Goal: Task Accomplishment & Management: Manage account settings

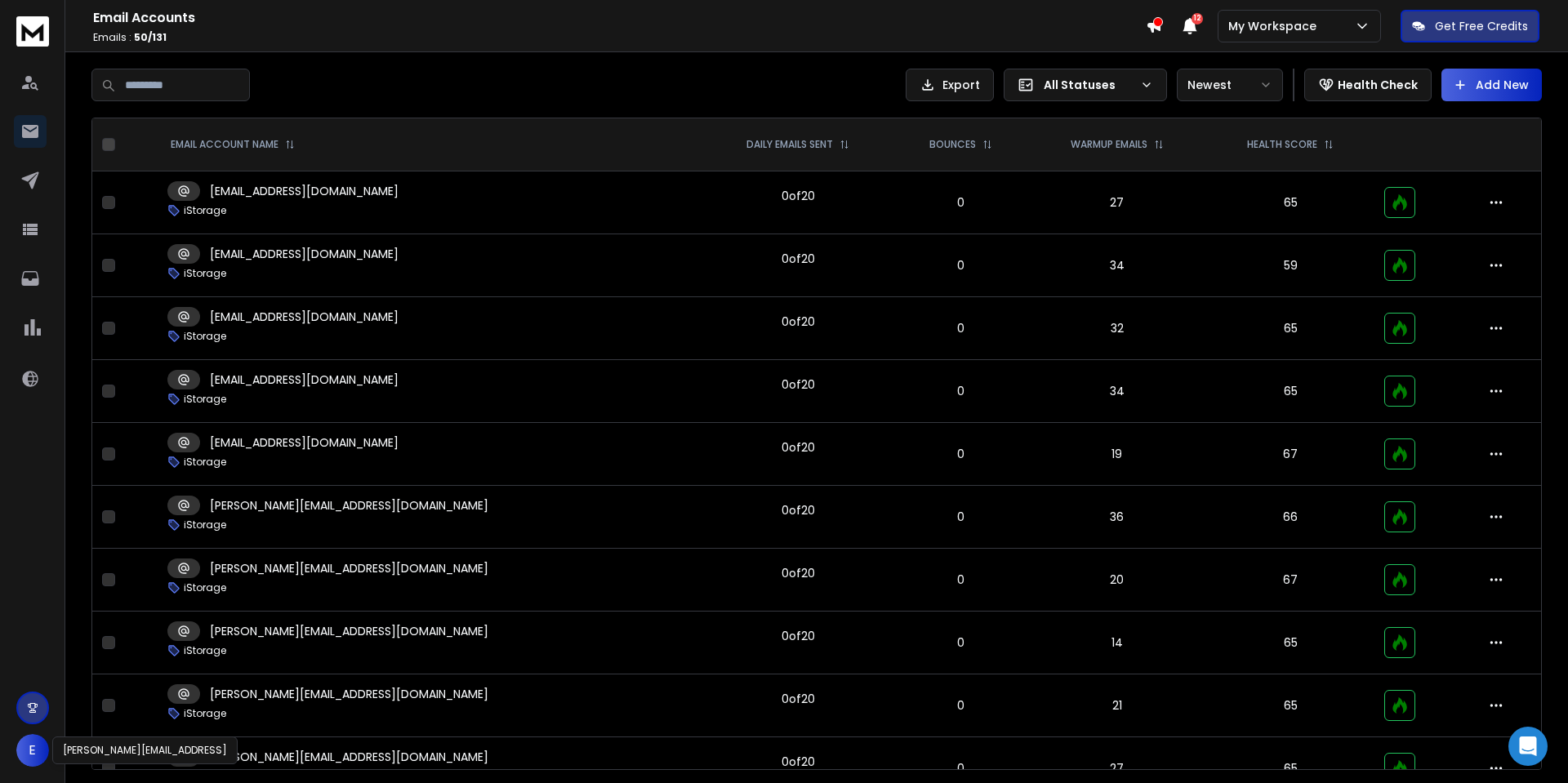
click at [34, 749] on span "E" at bounding box center [33, 749] width 33 height 33
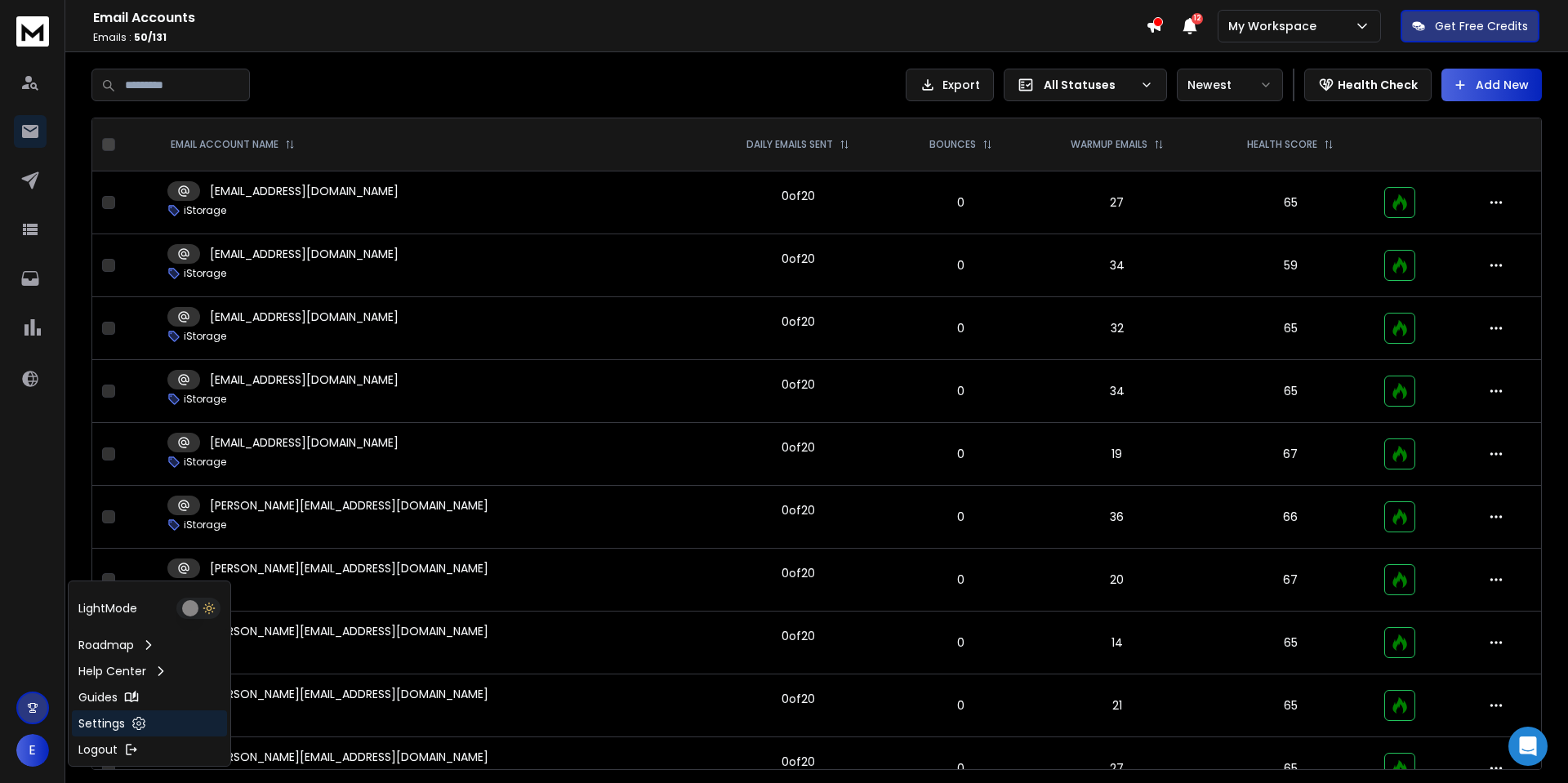
click at [94, 729] on p "Settings" at bounding box center [101, 723] width 47 height 17
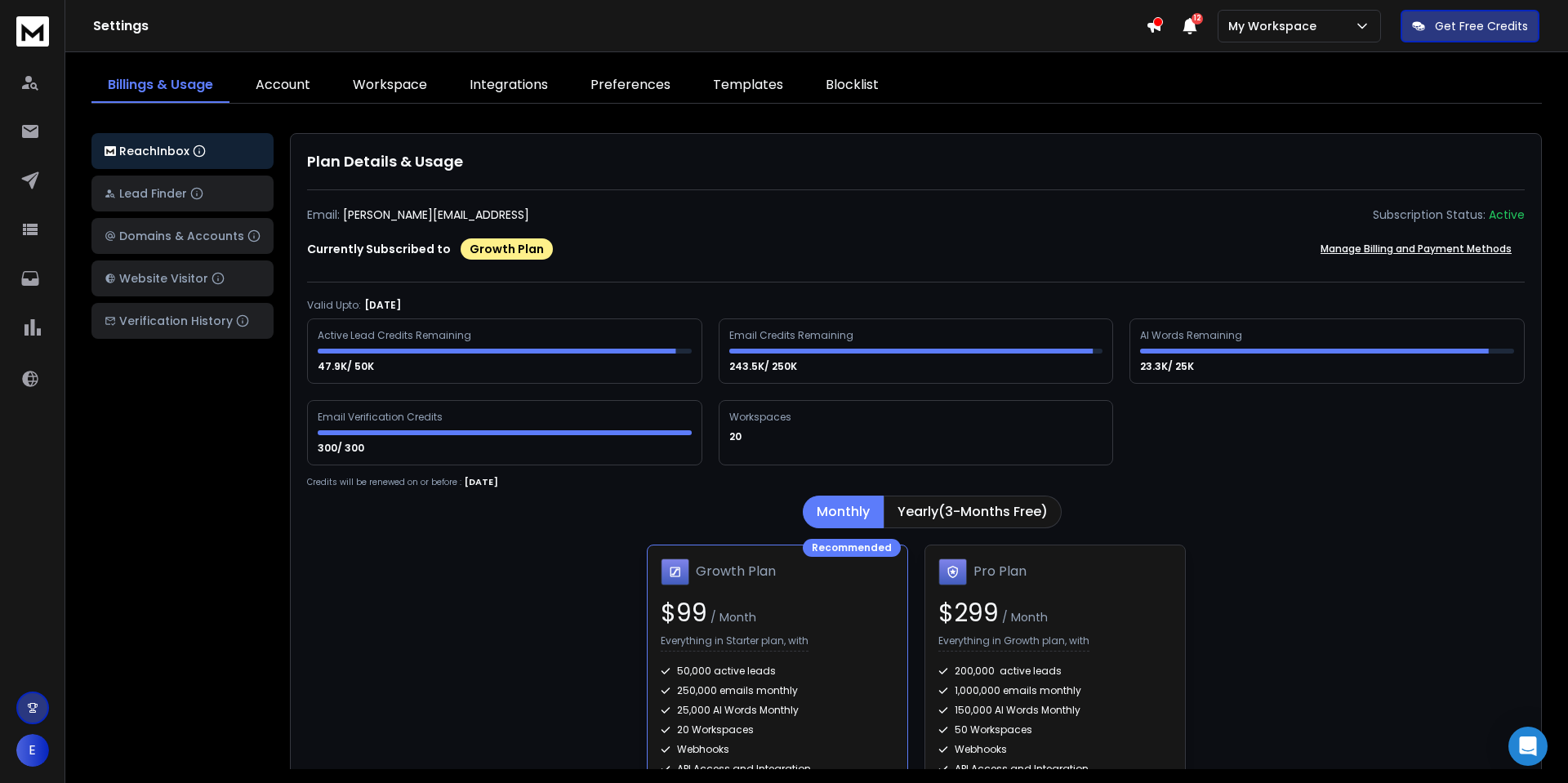
click at [1398, 249] on p "Manage Billing and Payment Methods" at bounding box center [1415, 249] width 191 height 13
click at [15, 184] on link at bounding box center [30, 180] width 33 height 33
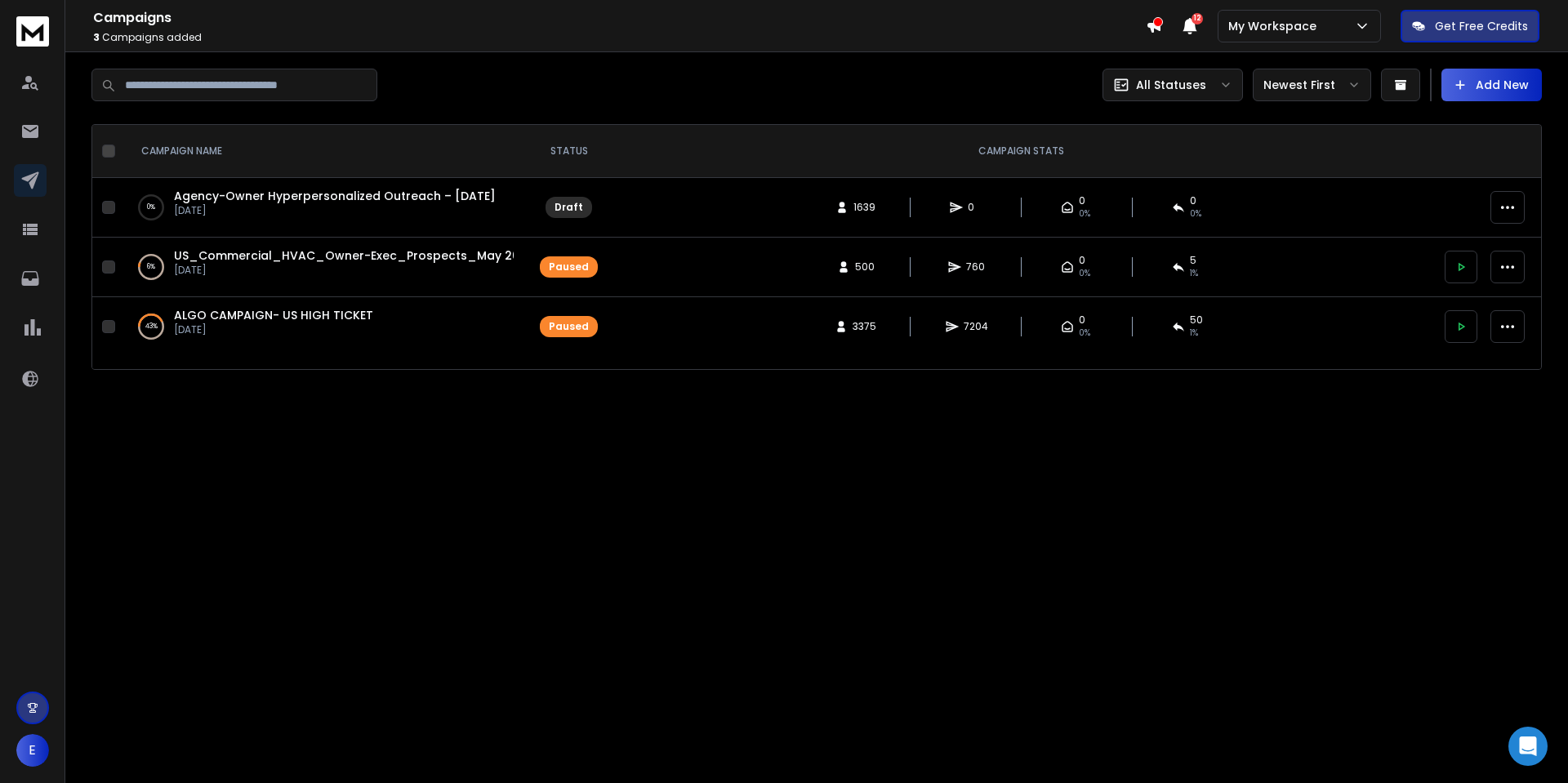
click at [293, 214] on p "[DATE]" at bounding box center [334, 210] width 322 height 13
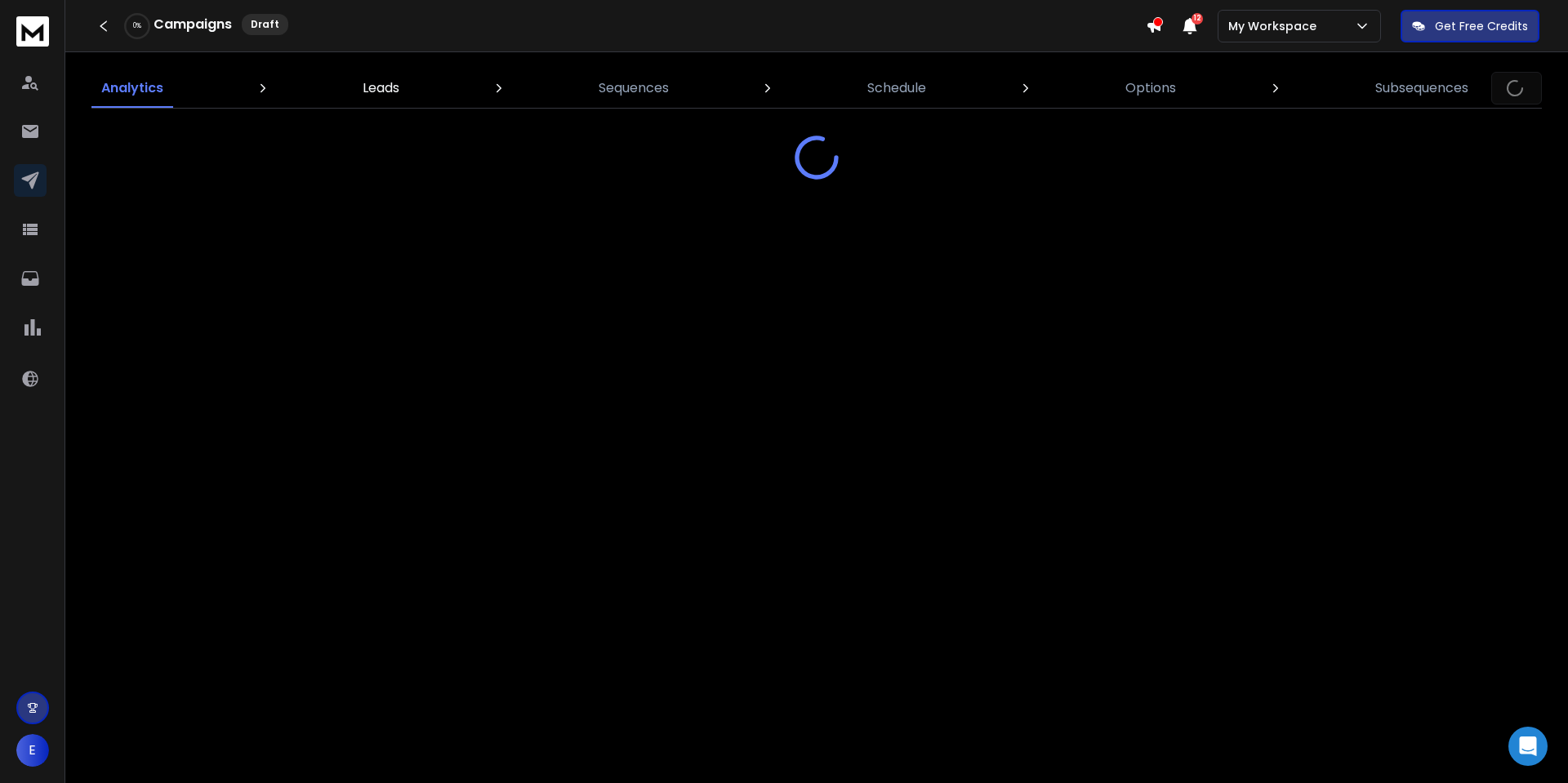
click at [390, 86] on div "Analytics Leads Sequences Schedule Options Subsequences" at bounding box center [817, 88] width 1450 height 40
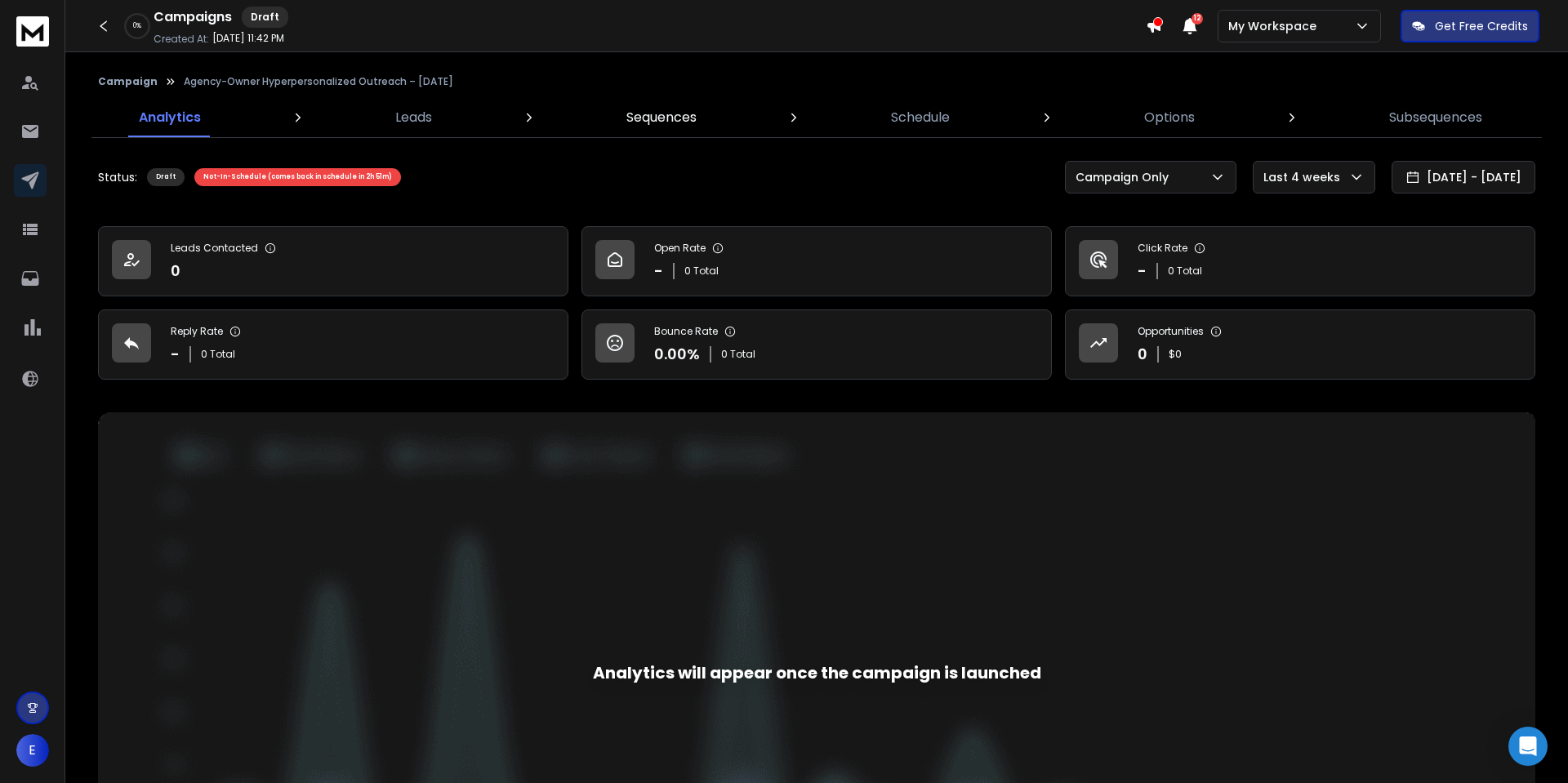
click at [631, 109] on p "Sequences" at bounding box center [661, 117] width 71 height 19
